Goal: Communication & Community: Answer question/provide support

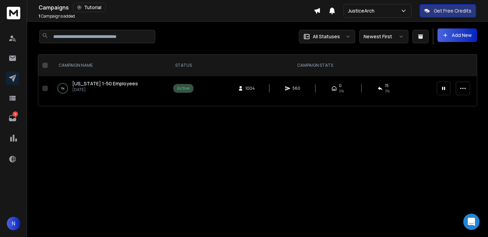
click at [113, 86] on span "[US_STATE] 1-50 Employees" at bounding box center [105, 83] width 66 height 6
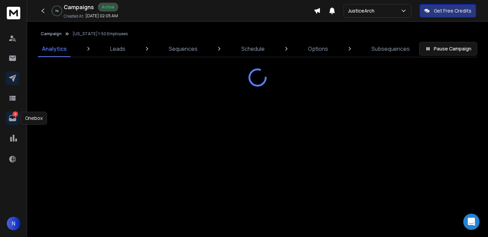
click at [9, 114] on link "2" at bounding box center [13, 119] width 14 height 14
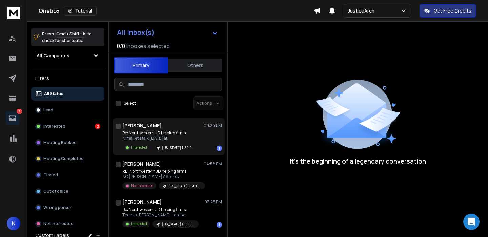
click at [175, 129] on div "[PERSON_NAME] 09:24 PM Re: Northwestern JD helping firms Nima, let’s talk [DATE…" at bounding box center [172, 136] width 100 height 29
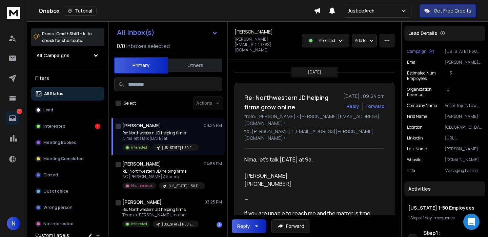
click at [359, 103] on button "Reply" at bounding box center [352, 106] width 13 height 7
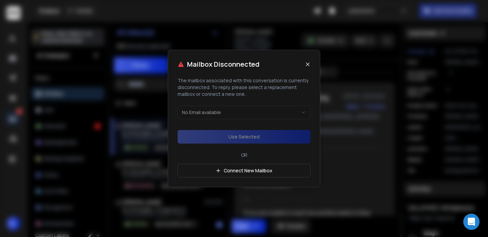
click at [312, 64] on div "Mailbox Disconnected The mailbox associated with this conversation is currently…" at bounding box center [244, 119] width 153 height 138
click at [307, 64] on icon at bounding box center [308, 65] width 4 height 4
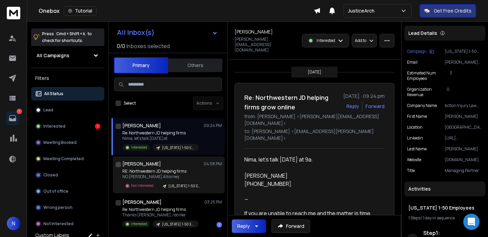
scroll to position [25, 0]
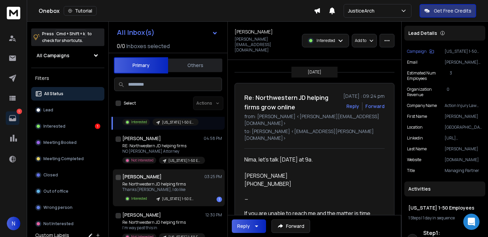
click at [178, 193] on div "Re: Northwestern JD helping firms Thanks [PERSON_NAME], I do like Interested [U…" at bounding box center [160, 192] width 76 height 21
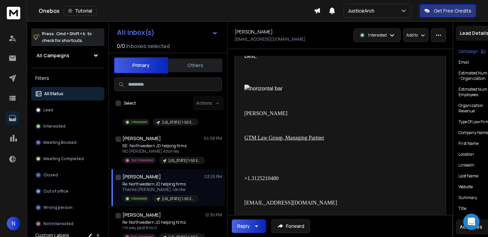
scroll to position [0, 0]
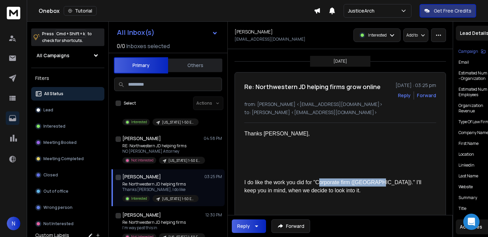
drag, startPoint x: 375, startPoint y: 202, endPoint x: 315, endPoint y: 203, distance: 60.0
click at [315, 195] on div "I do like the work you did for "Corporate firm ([GEOGRAPHIC_DATA])." I'll keep …" at bounding box center [337, 187] width 186 height 16
click at [487, 32] on p "Lead Details" at bounding box center [474, 33] width 29 height 7
